Goal: Find specific page/section: Find specific page/section

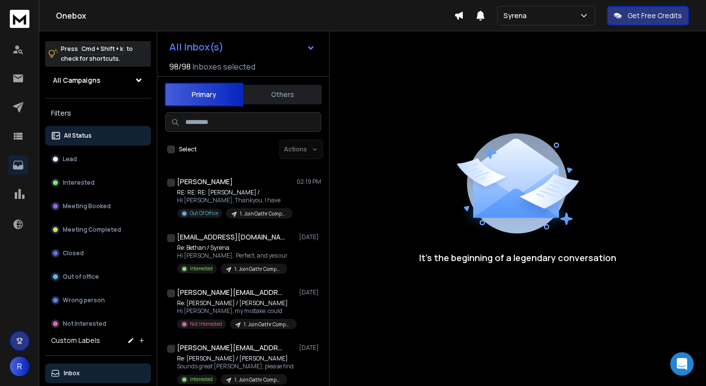
click at [84, 370] on button "Inbox" at bounding box center [98, 374] width 106 height 20
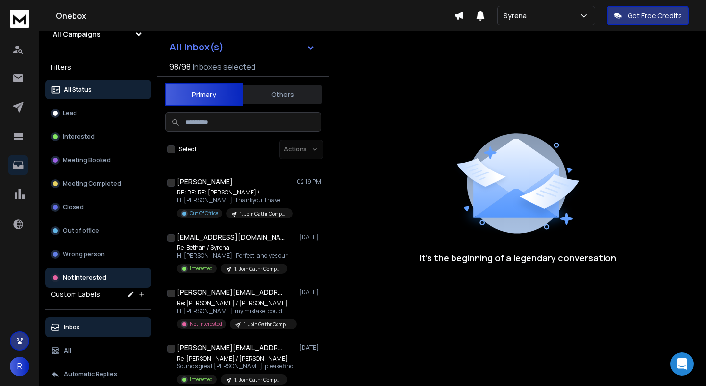
scroll to position [122, 0]
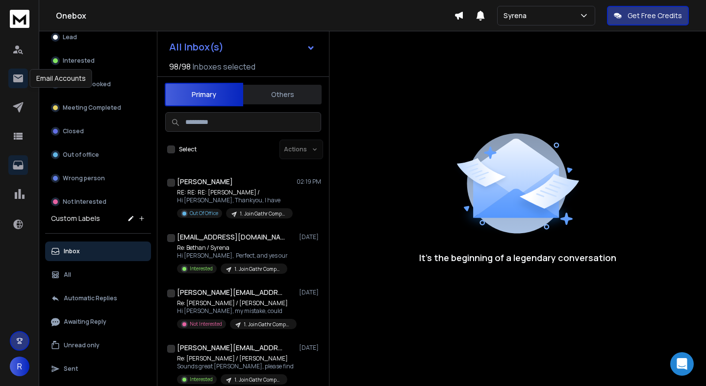
click at [17, 78] on icon at bounding box center [18, 79] width 12 height 12
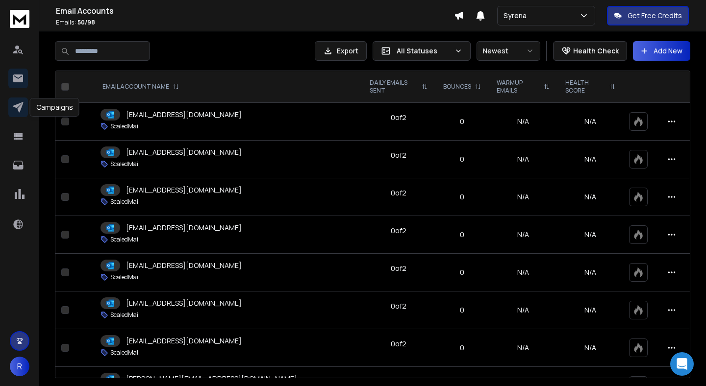
click at [17, 108] on icon at bounding box center [18, 108] width 12 height 12
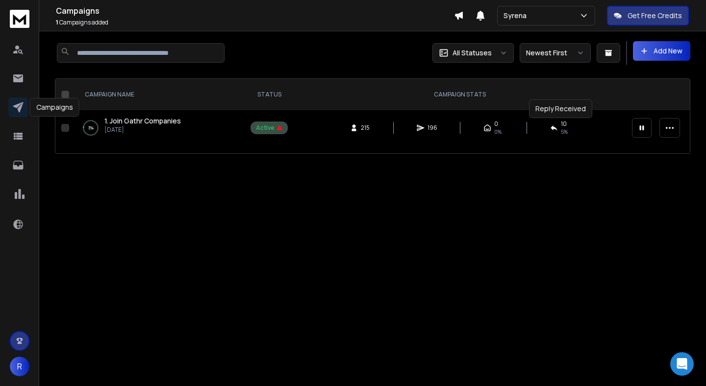
click at [553, 128] on icon at bounding box center [554, 128] width 7 height 5
